Goal: Communication & Community: Answer question/provide support

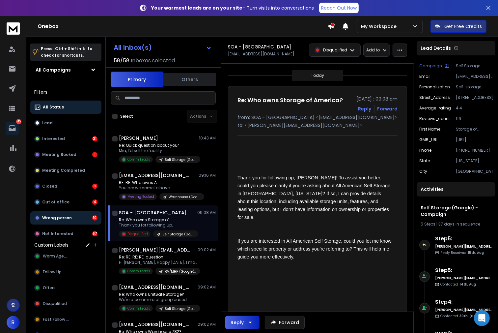
scroll to position [202, 0]
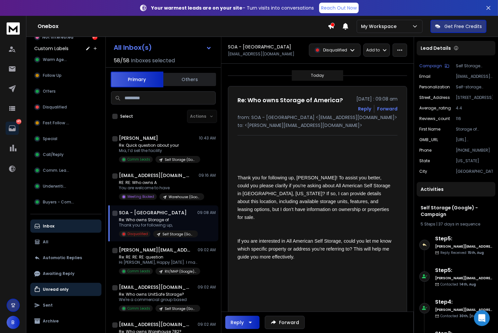
click at [68, 283] on button "Unread only" at bounding box center [65, 289] width 71 height 13
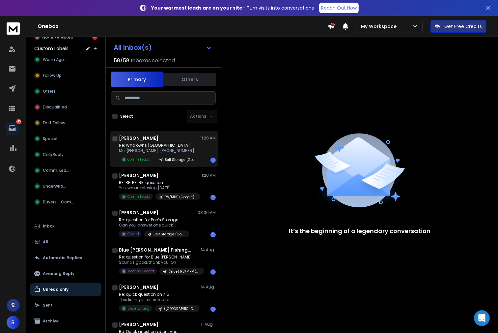
click at [169, 149] on p "Me. [PERSON_NAME]. [PHONE_NUMBER] On" at bounding box center [158, 150] width 79 height 5
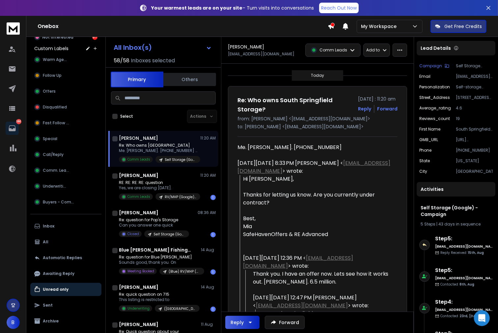
click at [349, 49] on div "Comm Leads" at bounding box center [333, 50] width 55 height 13
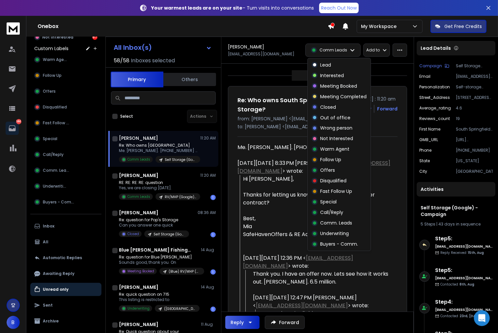
click at [279, 193] on div "Thanks for letting us know. Are you currently under contract?" at bounding box center [317, 199] width 149 height 16
click at [337, 48] on p "Comm Leads" at bounding box center [334, 49] width 28 height 5
click at [350, 88] on p "Meeting Booked" at bounding box center [338, 86] width 37 height 7
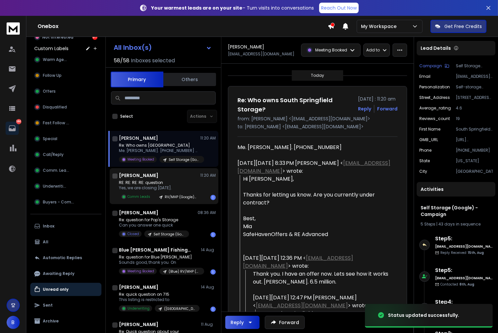
click at [193, 186] on p "Yes, we are closing [DATE]." at bounding box center [158, 187] width 79 height 5
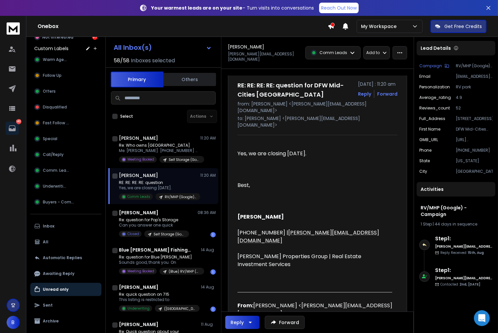
scroll to position [0, 0]
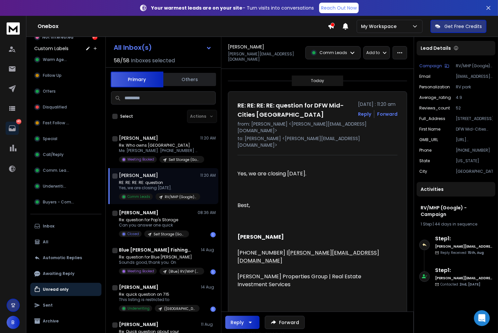
click at [249, 320] on icon "button" at bounding box center [251, 322] width 8 height 8
click at [249, 305] on p "Reply All" at bounding box center [245, 305] width 18 height 7
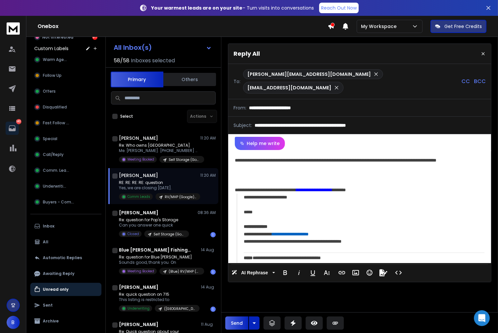
click at [240, 322] on button "Send" at bounding box center [236, 322] width 23 height 13
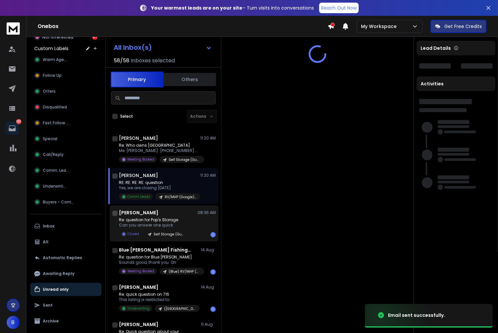
click at [177, 221] on p "Re: question for Pop's Storage" at bounding box center [154, 219] width 70 height 5
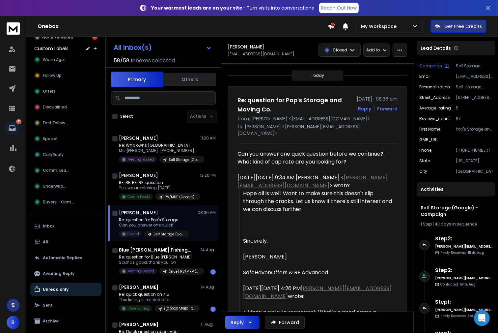
click at [403, 49] on icon "button" at bounding box center [400, 50] width 6 height 6
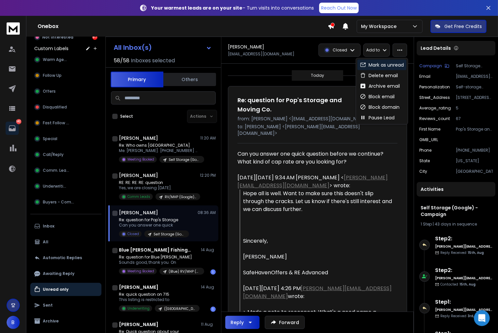
click at [391, 67] on div "Mark as unread" at bounding box center [382, 65] width 44 height 7
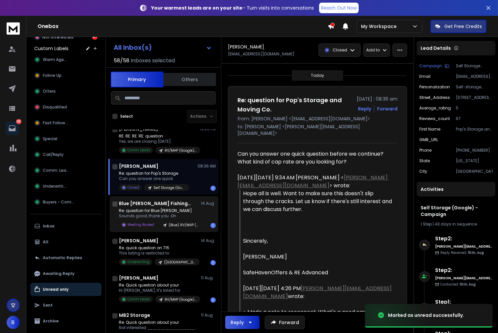
scroll to position [61, 0]
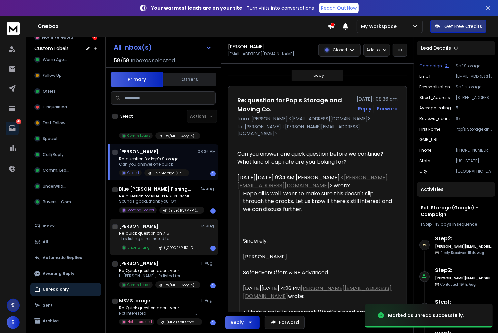
click at [173, 232] on p "Re: quick question on 715" at bounding box center [158, 233] width 79 height 5
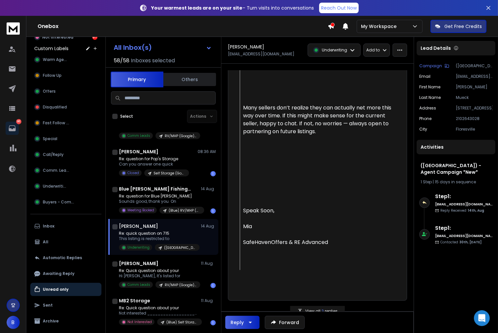
scroll to position [524, 0]
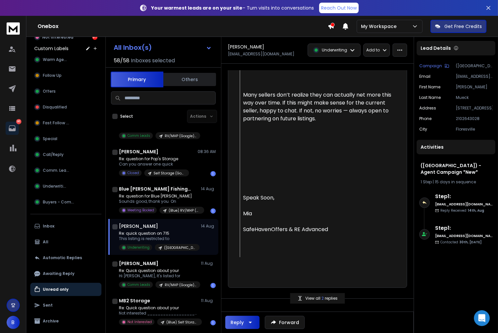
click at [328, 293] on div "View all 2 replies" at bounding box center [317, 298] width 55 height 11
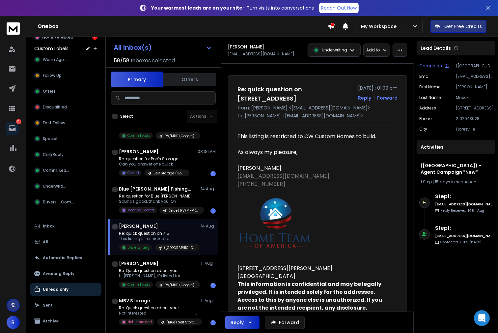
scroll to position [0, 0]
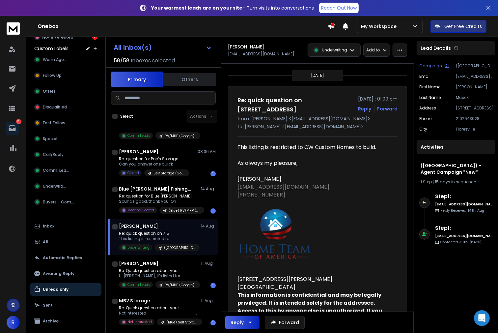
click at [401, 50] on icon "button" at bounding box center [400, 49] width 5 height 1
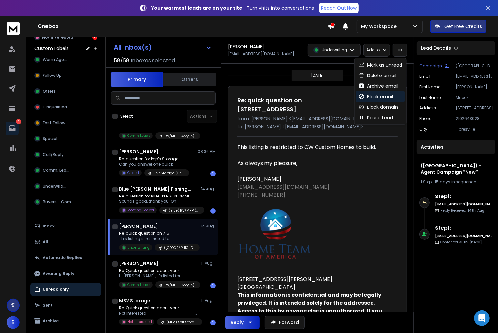
click at [386, 99] on div "Block email" at bounding box center [376, 96] width 35 height 7
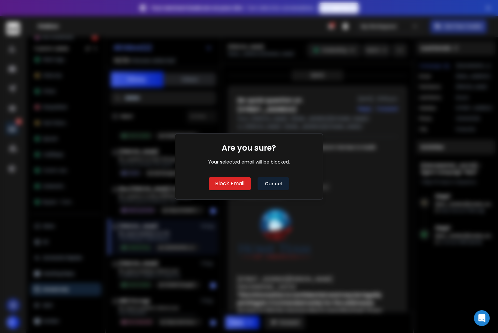
drag, startPoint x: 230, startPoint y: 179, endPoint x: 249, endPoint y: 159, distance: 27.0
click at [230, 179] on button "Block Email" at bounding box center [230, 183] width 42 height 13
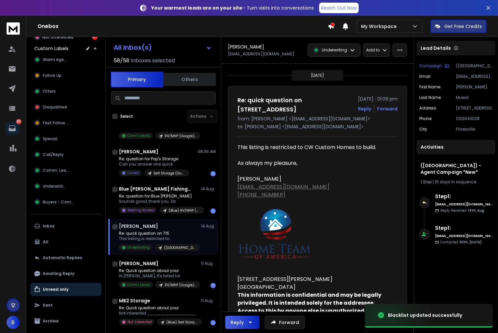
click at [341, 48] on p "Underwriting" at bounding box center [334, 49] width 25 height 5
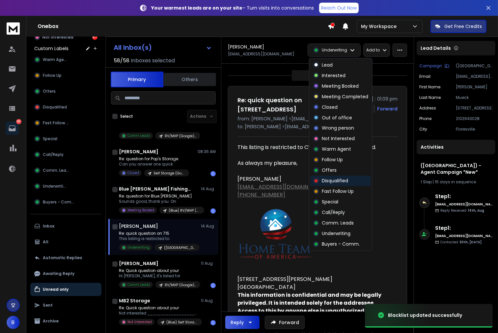
click at [340, 180] on p "Disqualified" at bounding box center [335, 181] width 26 height 7
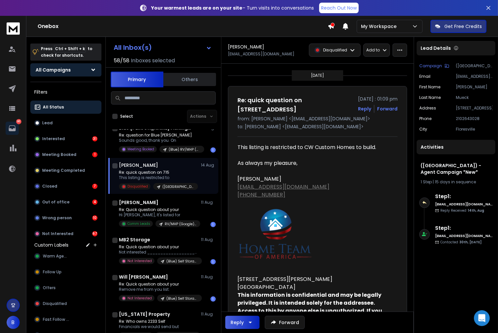
click at [87, 67] on button "All Campaigns" at bounding box center [65, 69] width 71 height 13
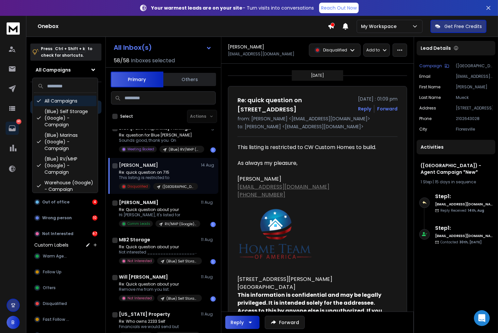
click at [69, 97] on div "All Campaigns" at bounding box center [65, 101] width 63 height 11
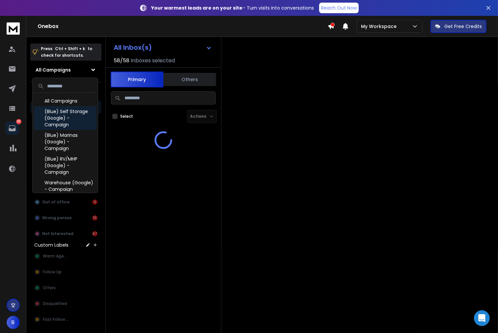
click at [68, 113] on div "(Blue) Self Storage (Google) - Campaign" at bounding box center [65, 118] width 63 height 24
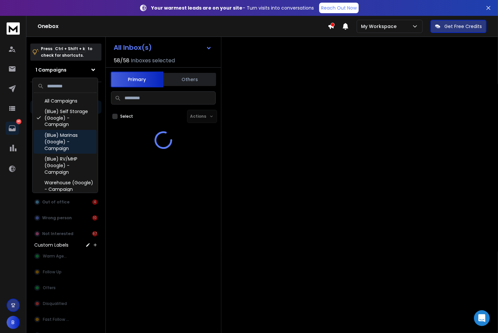
click at [66, 139] on div "(Blue) Marinas (Google) - Campaign" at bounding box center [65, 142] width 63 height 24
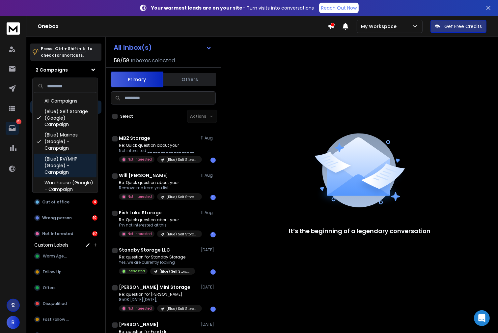
click at [70, 163] on div "(Blue) RV/MHP (Google) - Campaign" at bounding box center [65, 166] width 63 height 24
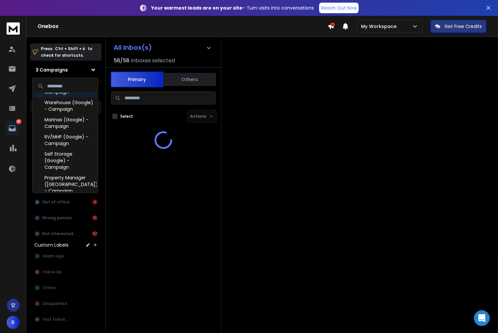
scroll to position [122, 0]
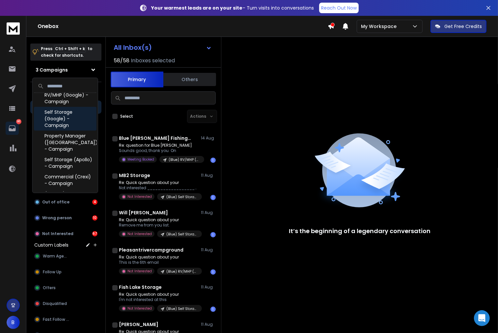
click at [68, 127] on div "Self Storage (Google) - Campaign" at bounding box center [65, 119] width 63 height 24
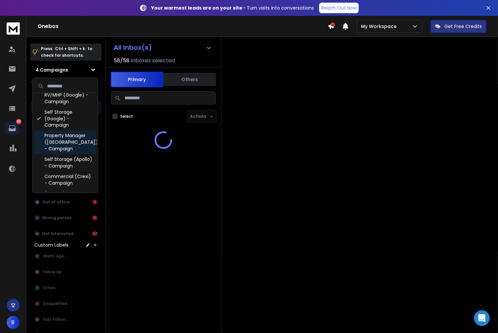
click at [71, 149] on div "Property Manager ([GEOGRAPHIC_DATA]) - Campaign" at bounding box center [65, 143] width 63 height 24
click at [70, 147] on div "Property Manager ([GEOGRAPHIC_DATA]) - Campaign" at bounding box center [65, 143] width 63 height 24
